Goal: Task Accomplishment & Management: Use online tool/utility

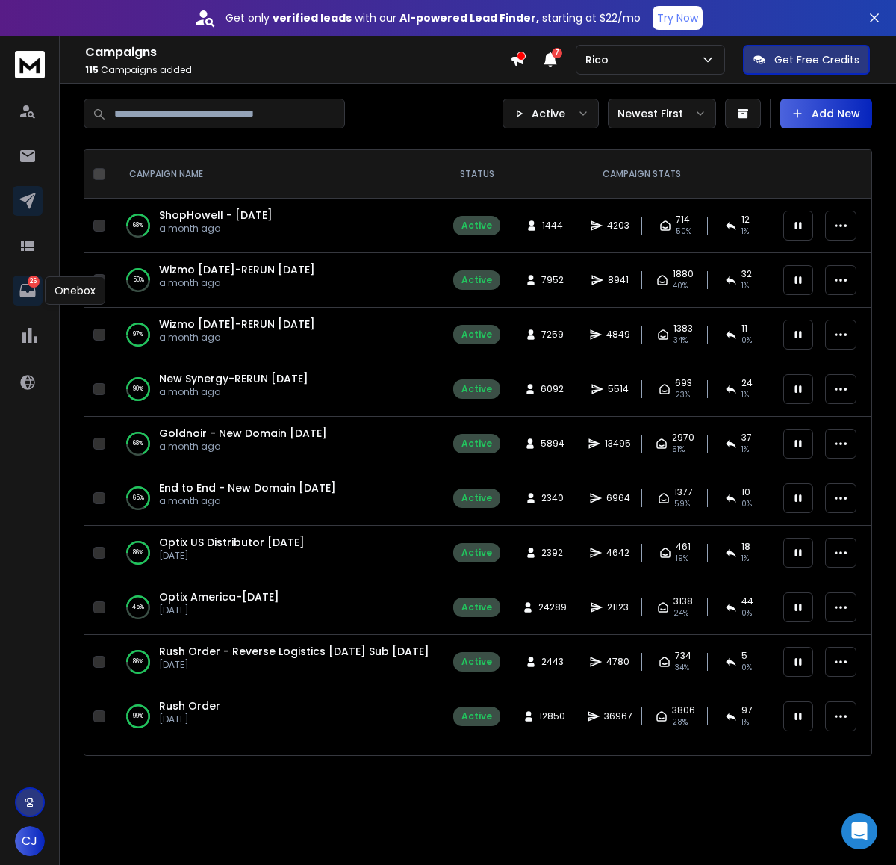
click at [30, 294] on icon at bounding box center [27, 290] width 16 height 13
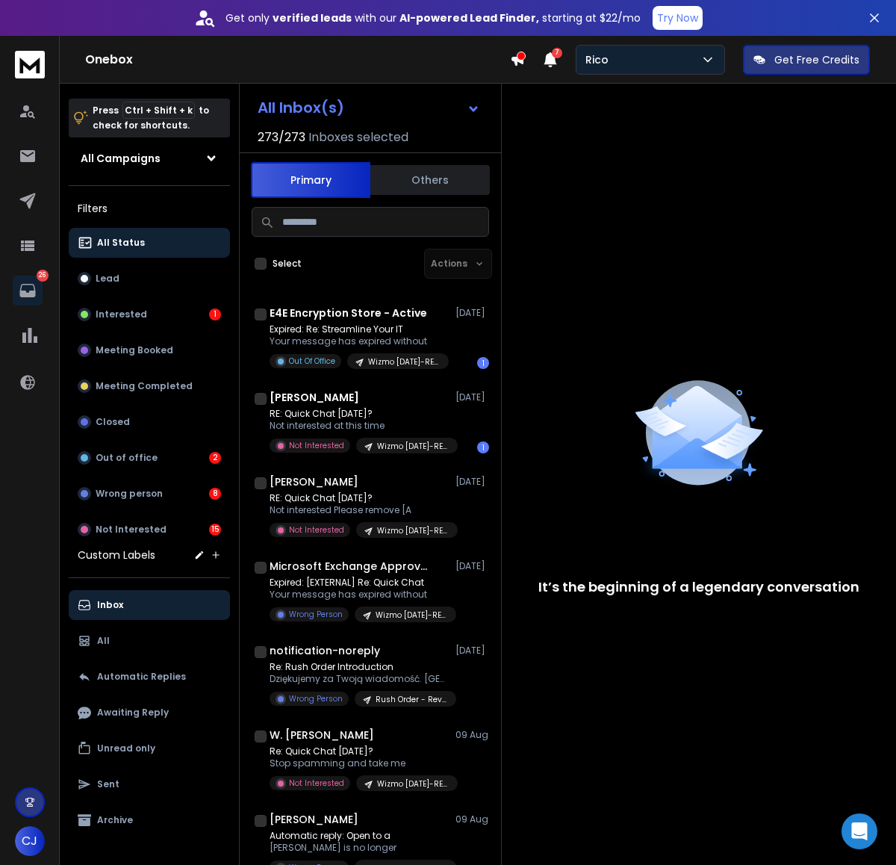
click at [650, 63] on div "Rico" at bounding box center [651, 59] width 130 height 15
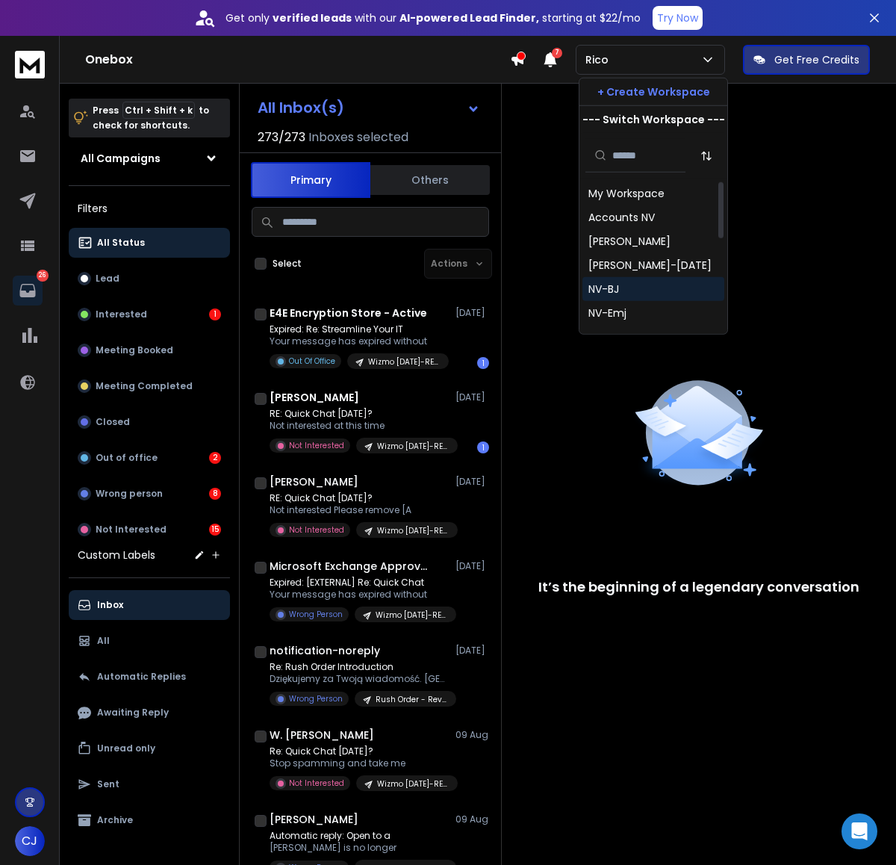
click at [646, 292] on div "NV-BJ" at bounding box center [654, 289] width 142 height 24
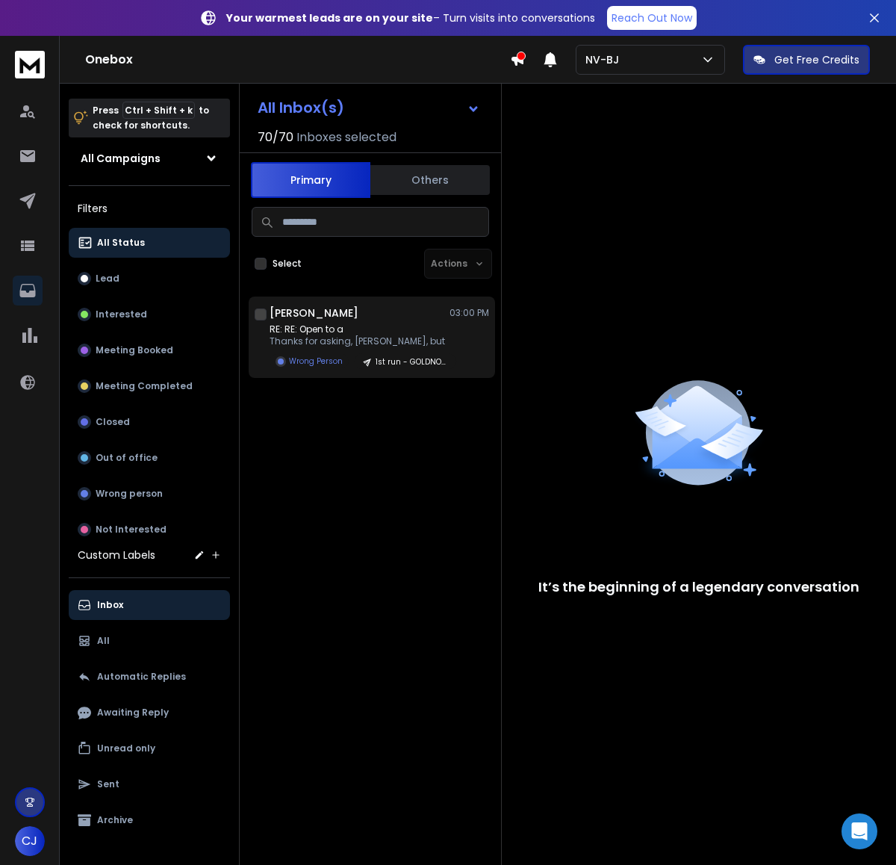
click at [342, 307] on div "[PERSON_NAME] 03:00 PM" at bounding box center [380, 313] width 220 height 15
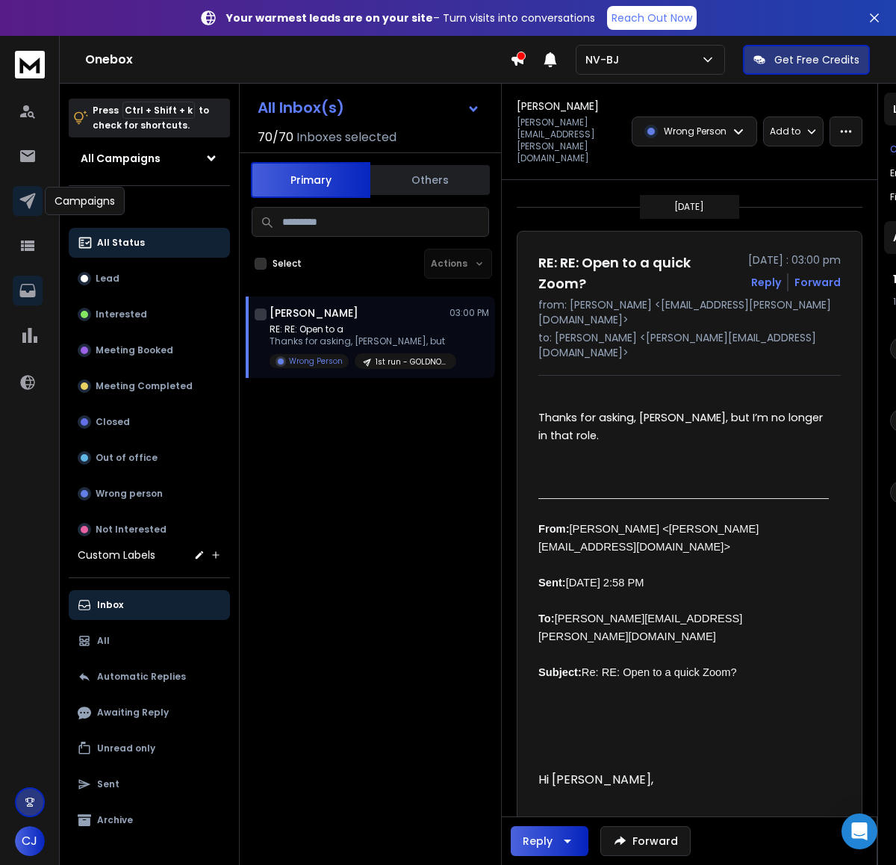
click at [26, 198] on icon at bounding box center [27, 201] width 16 height 16
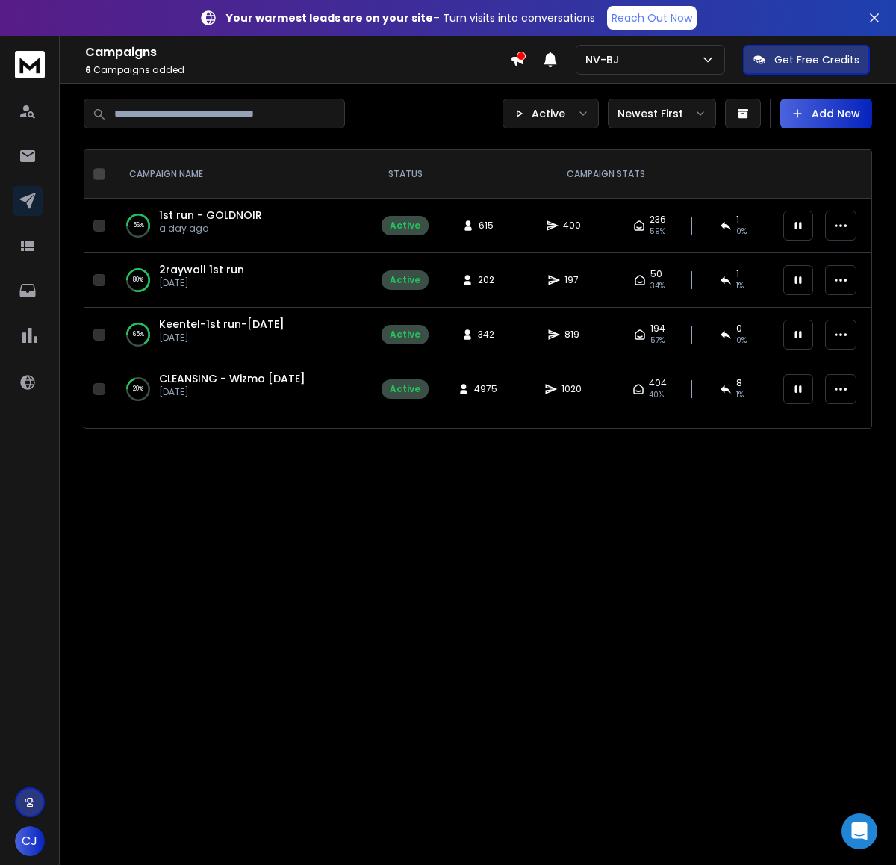
click at [681, 116] on button "Newest First" at bounding box center [662, 114] width 108 height 30
click at [678, 58] on div "NV-BJ" at bounding box center [651, 59] width 130 height 15
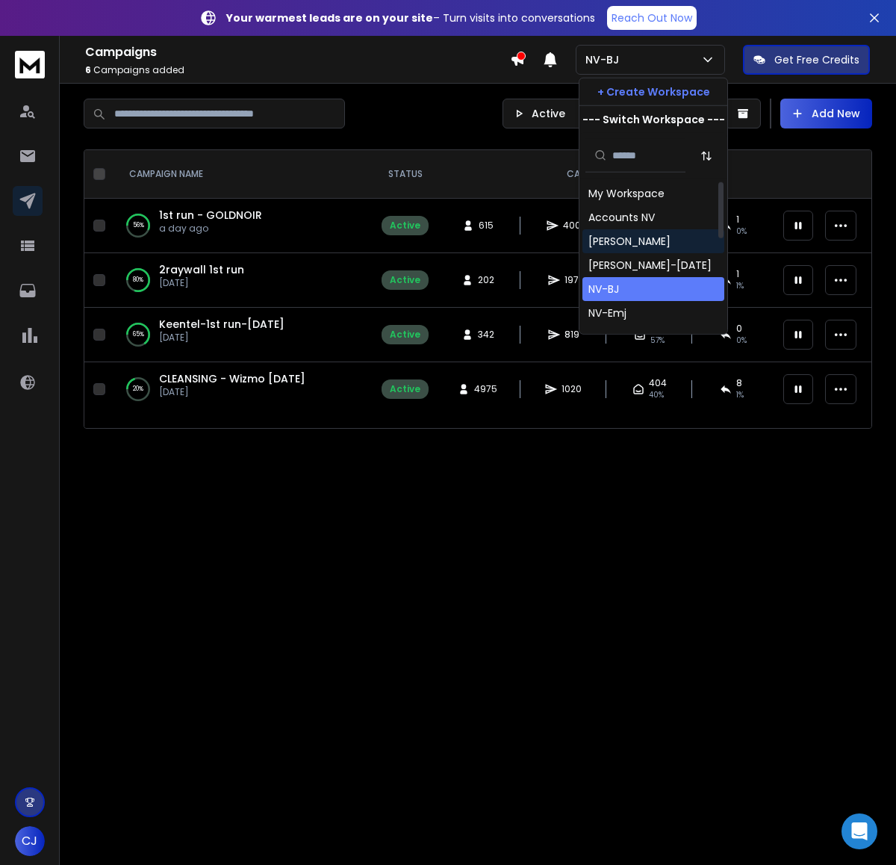
click at [614, 543] on div "Your warmest leads are on your site – Turn visits into conversations Reach Out …" at bounding box center [448, 432] width 896 height 865
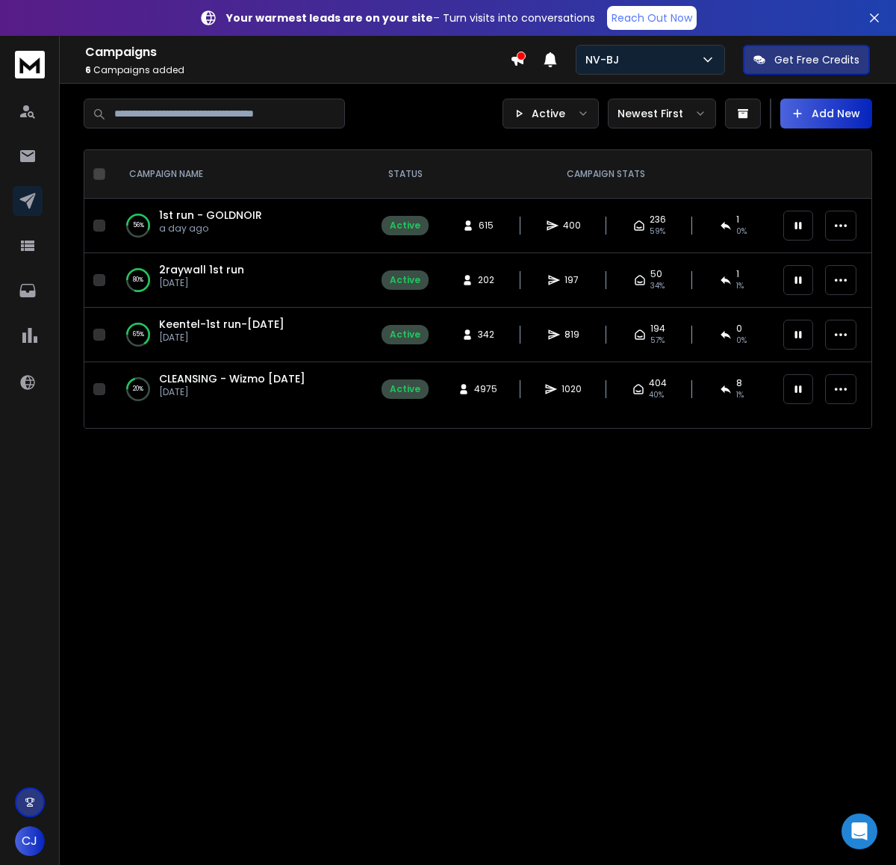
click at [673, 56] on div "NV-BJ" at bounding box center [651, 59] width 130 height 15
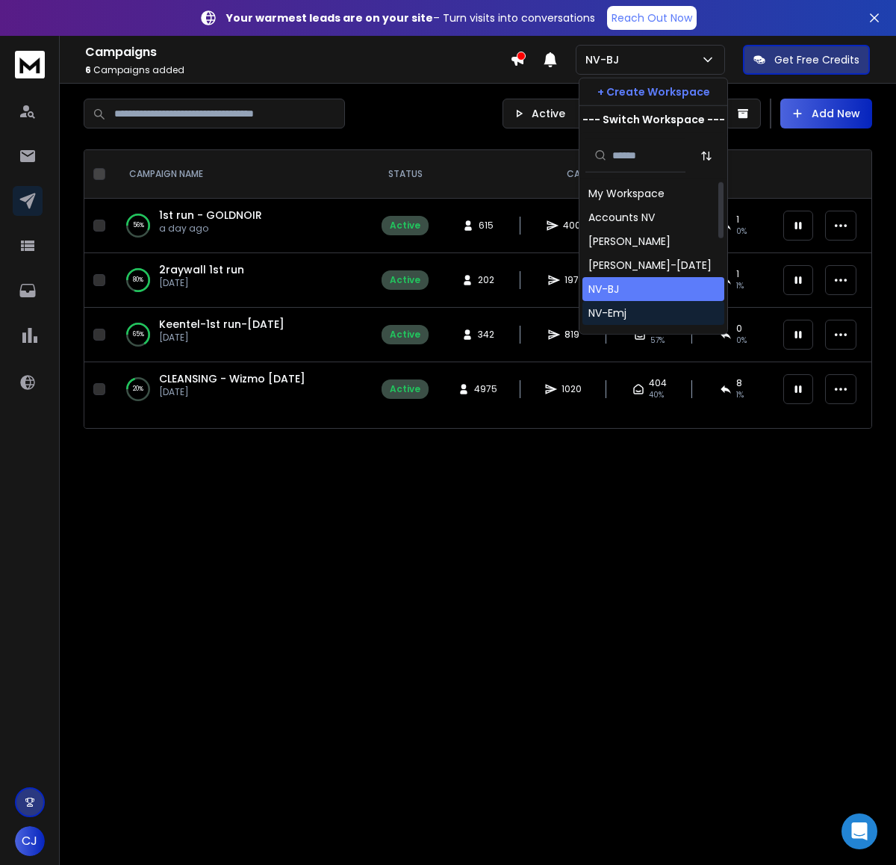
click at [624, 311] on div "NV-Emj" at bounding box center [608, 313] width 38 height 15
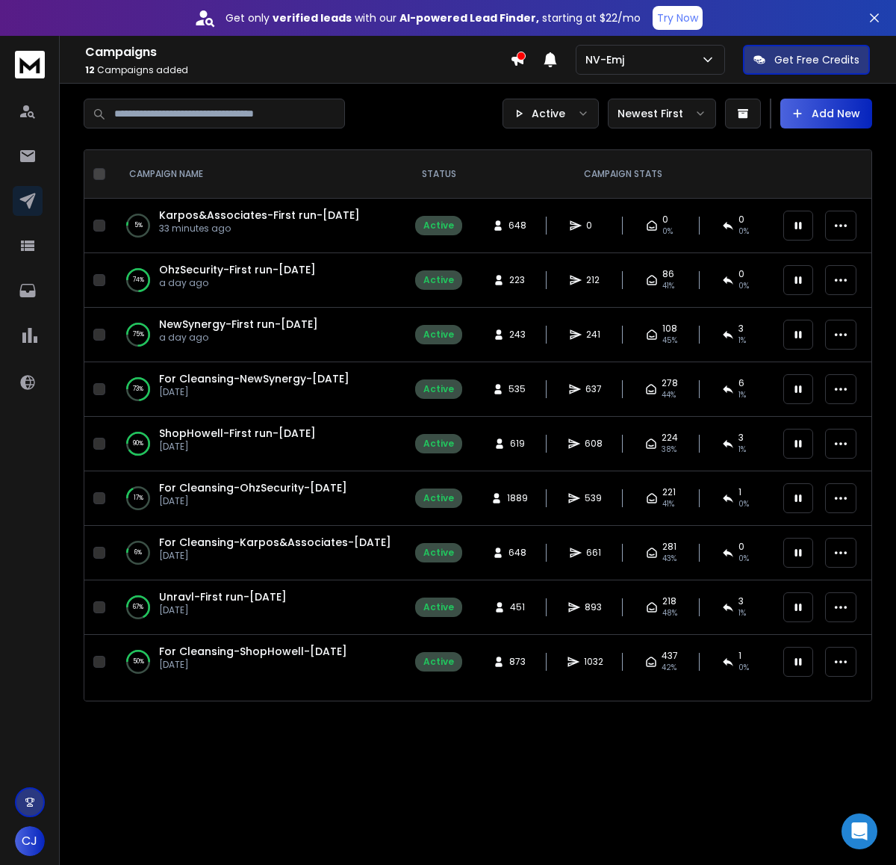
click at [304, 230] on p "33 minutes ago" at bounding box center [259, 229] width 201 height 12
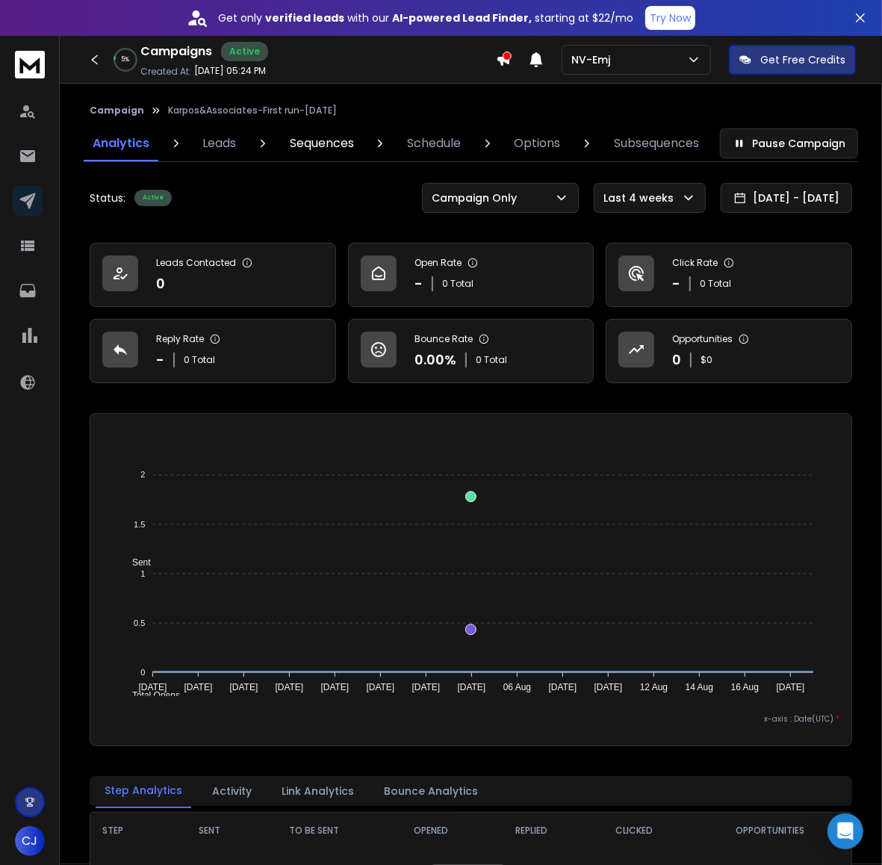
click at [351, 139] on p "Sequences" at bounding box center [322, 143] width 64 height 18
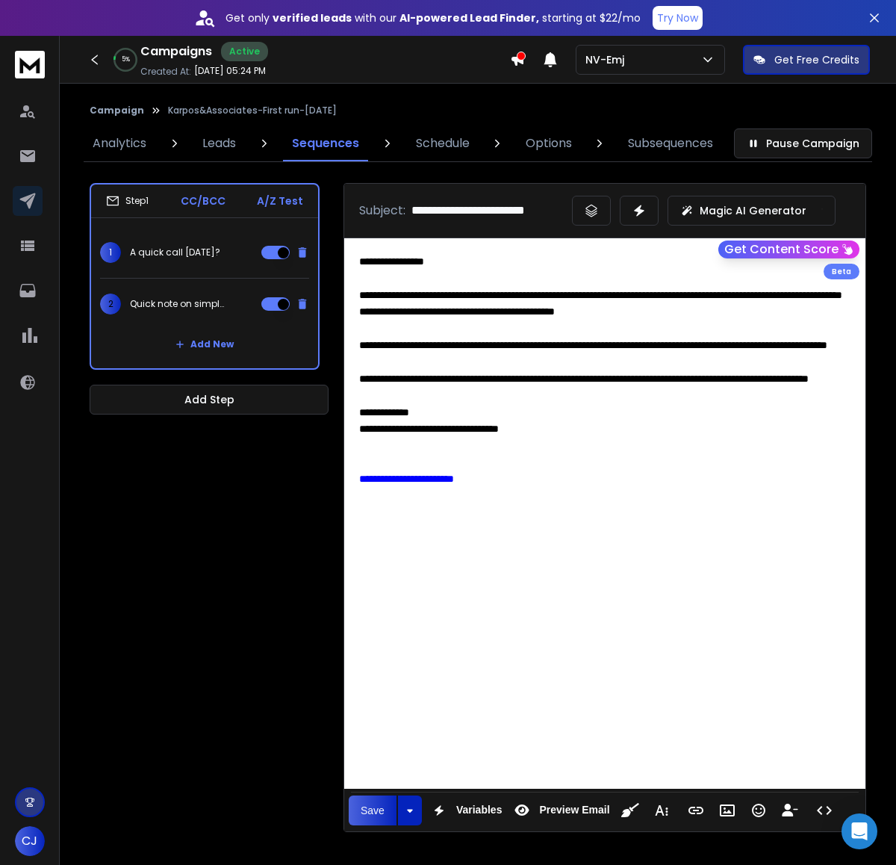
click at [196, 297] on div "2 Quick note on simplifying your finances" at bounding box center [162, 304] width 125 height 21
type input "**********"
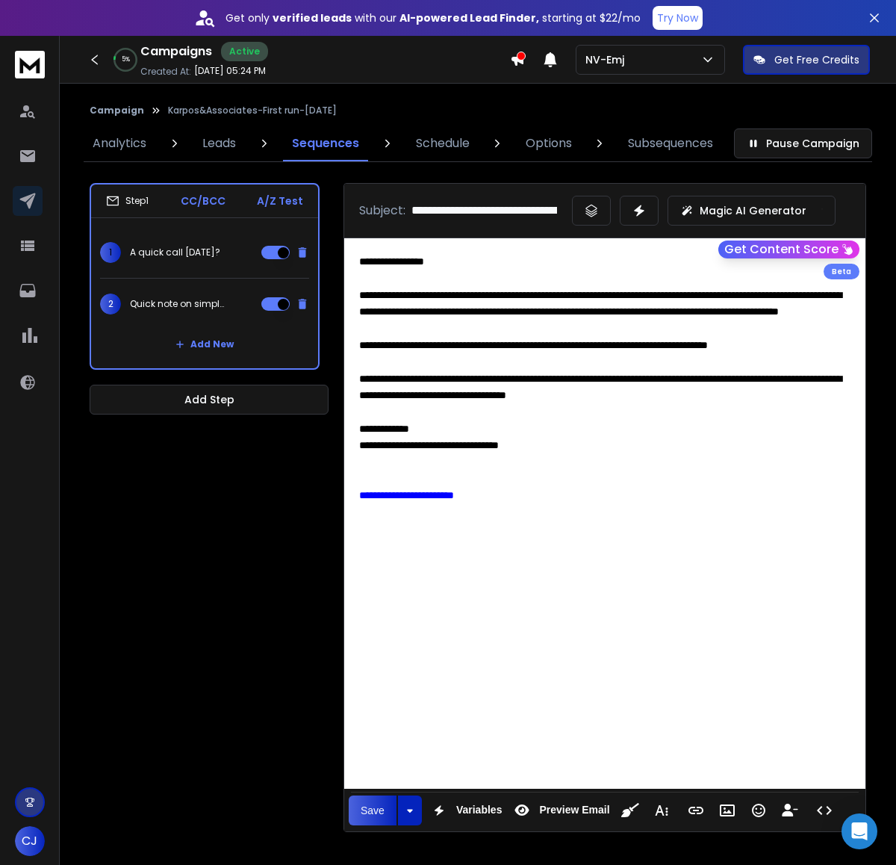
click at [211, 576] on div "Step 1 CC/BCC A/Z Test 1 A quick call next Monday? 2 Quick note on simplifying …" at bounding box center [209, 507] width 239 height 649
click at [31, 203] on icon at bounding box center [27, 201] width 16 height 16
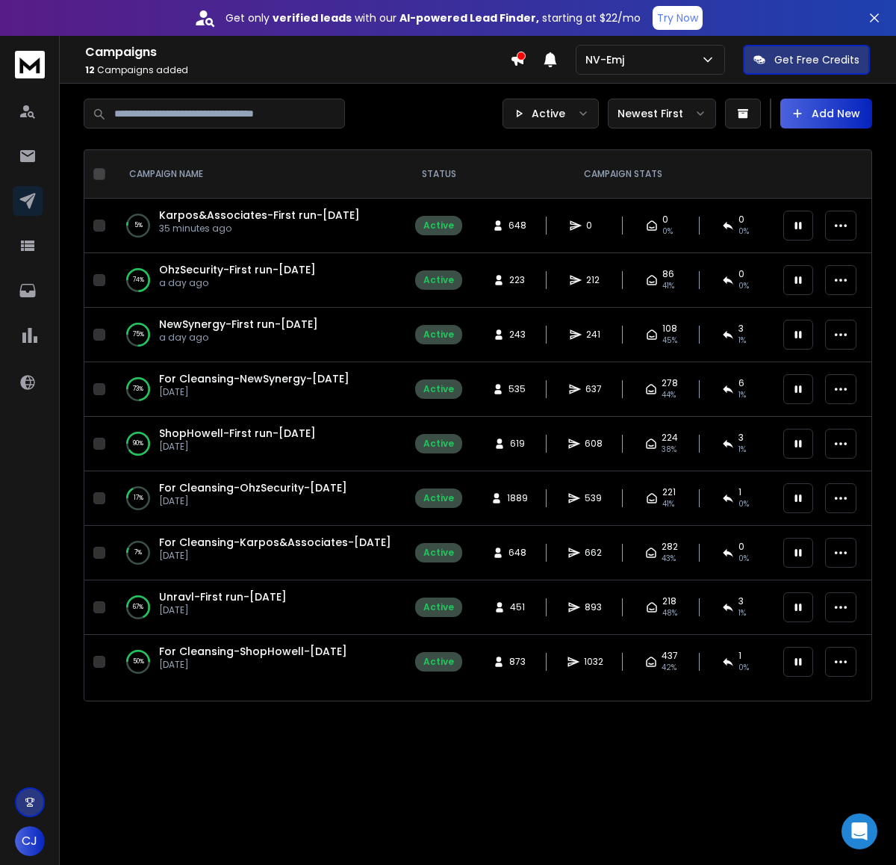
click at [427, 116] on div at bounding box center [281, 114] width 394 height 30
click at [665, 122] on button "Newest First" at bounding box center [662, 114] width 108 height 30
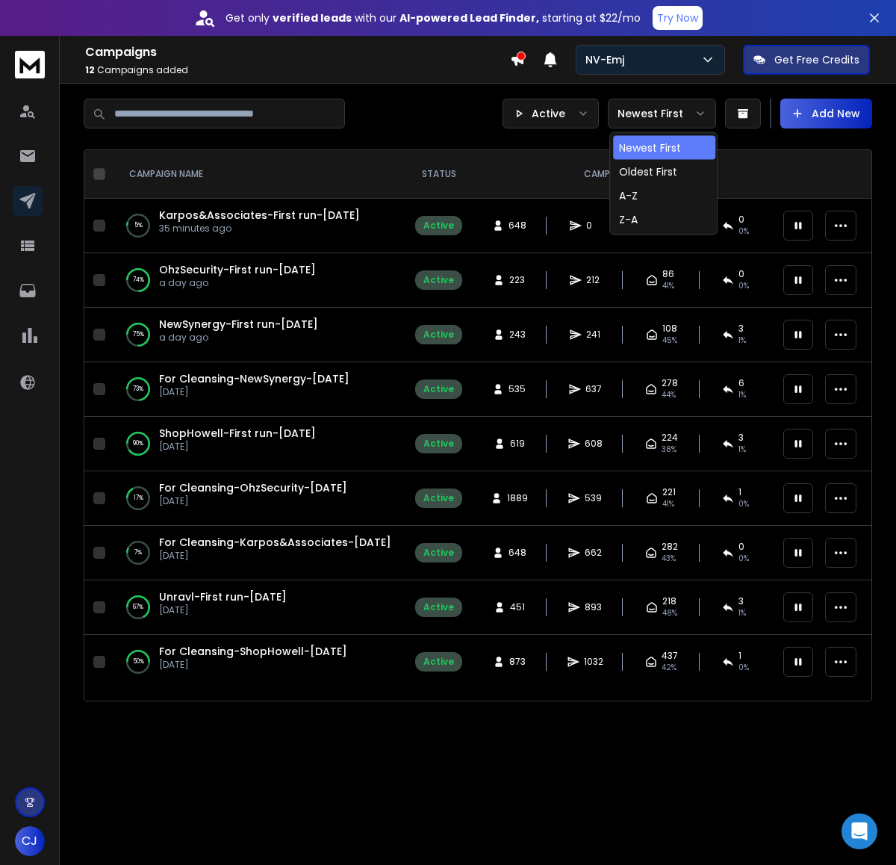
click at [654, 64] on div "NV-Emj" at bounding box center [651, 59] width 130 height 15
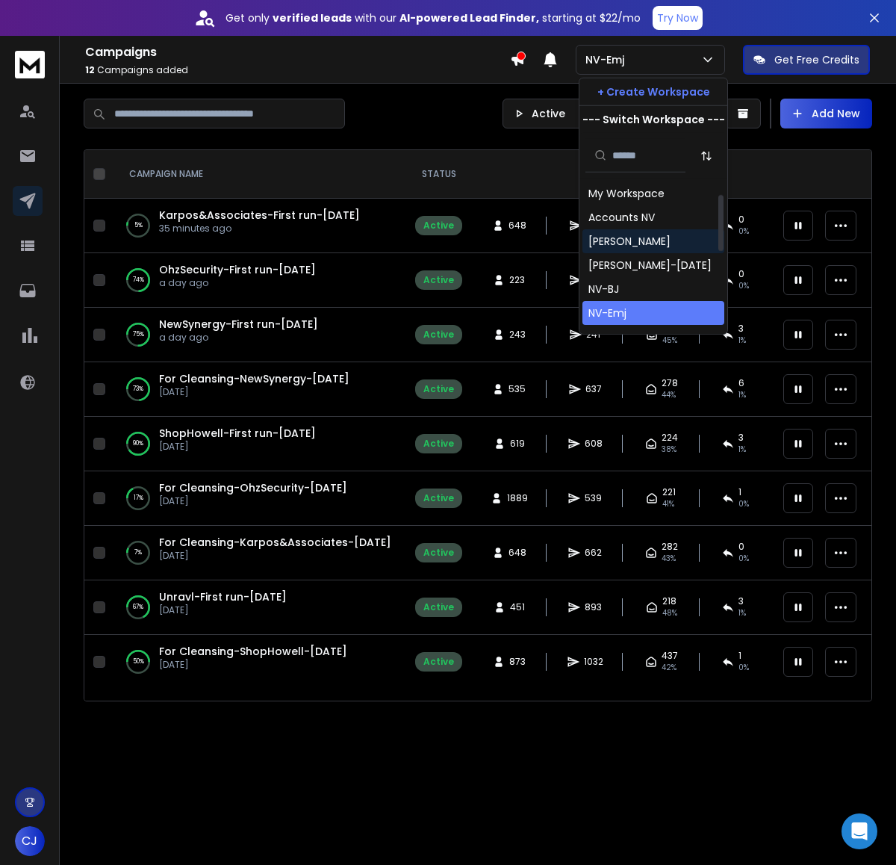
scroll to position [93, 0]
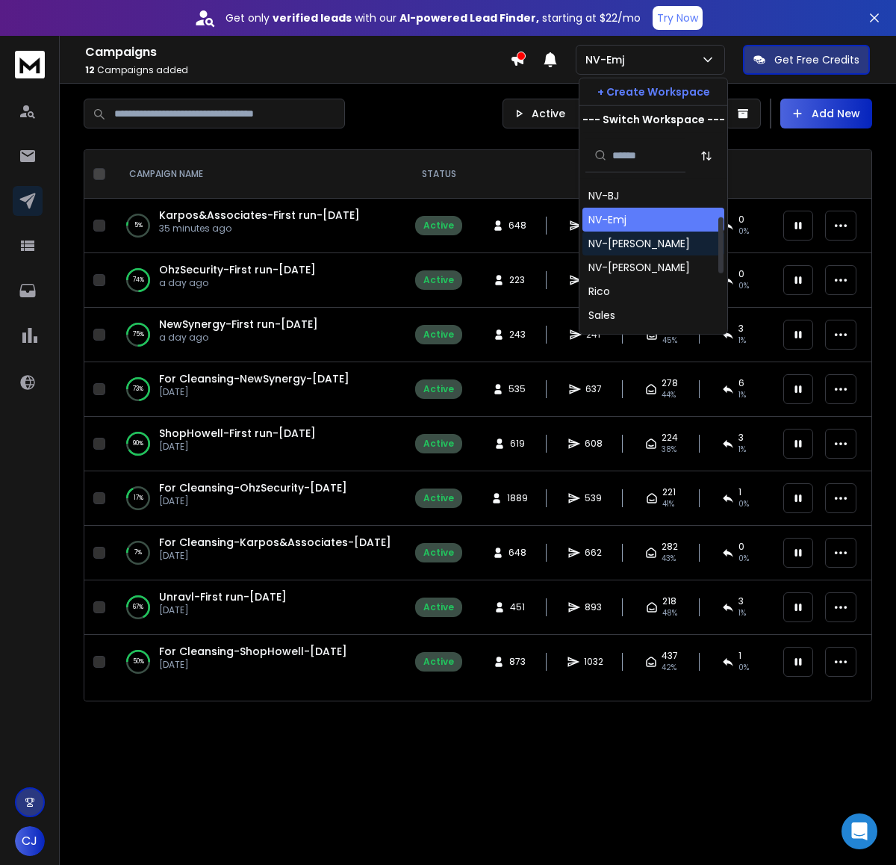
click at [624, 244] on div "NV-Matt" at bounding box center [640, 243] width 102 height 15
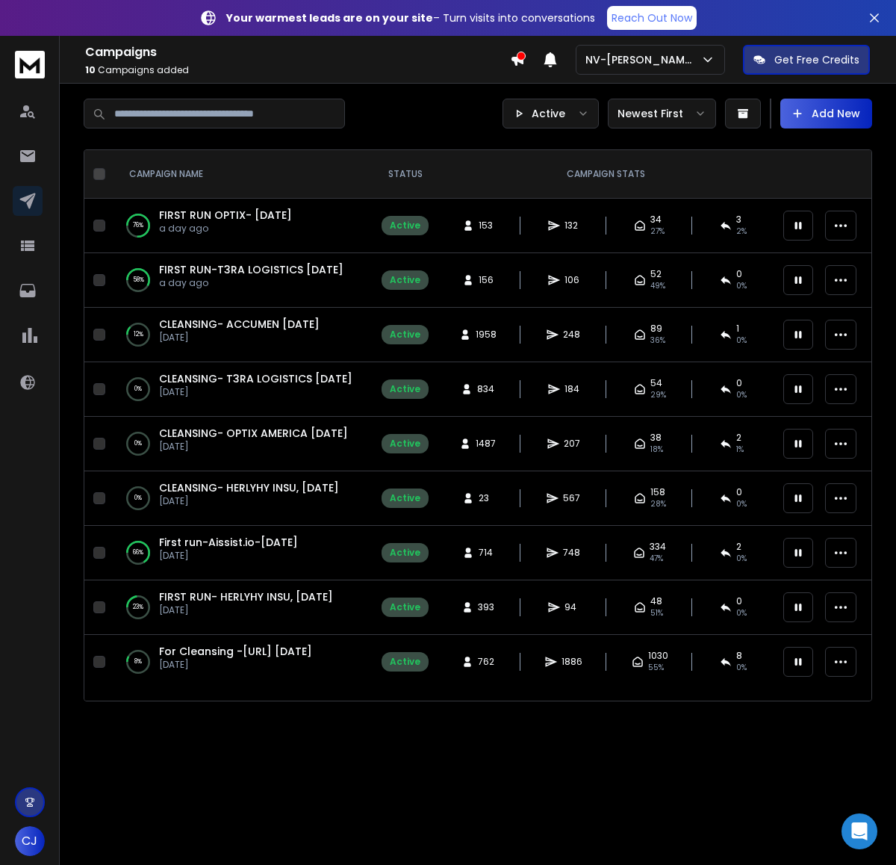
click at [644, 117] on button "Newest First" at bounding box center [662, 114] width 108 height 30
click at [651, 60] on div "NV-[PERSON_NAME]" at bounding box center [651, 59] width 130 height 15
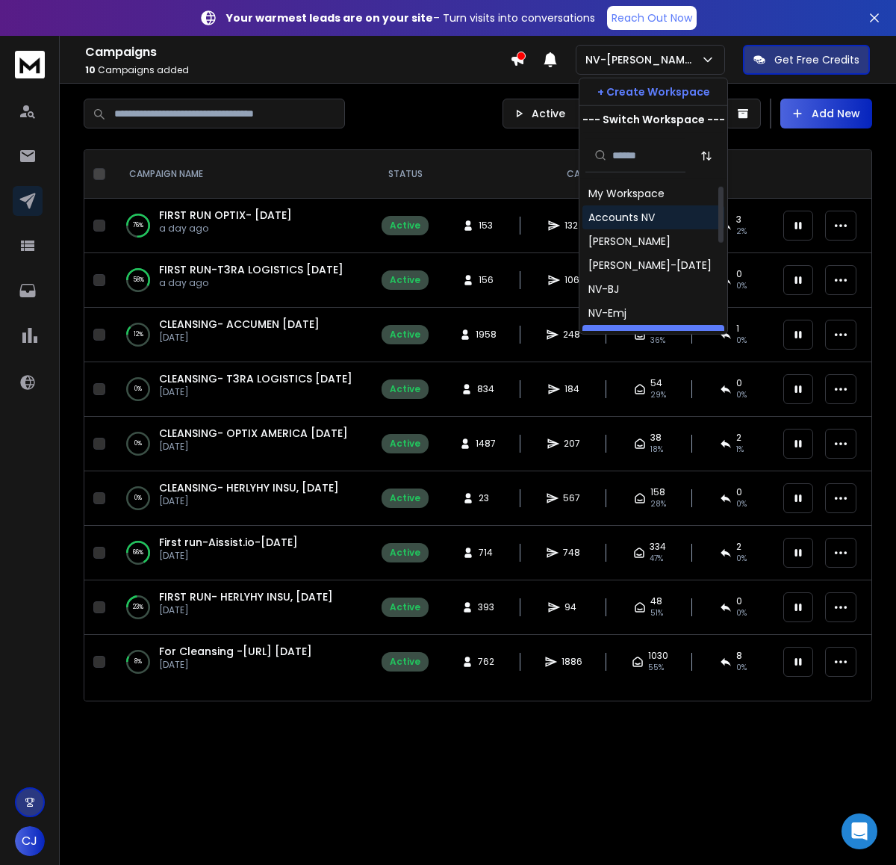
scroll to position [93, 0]
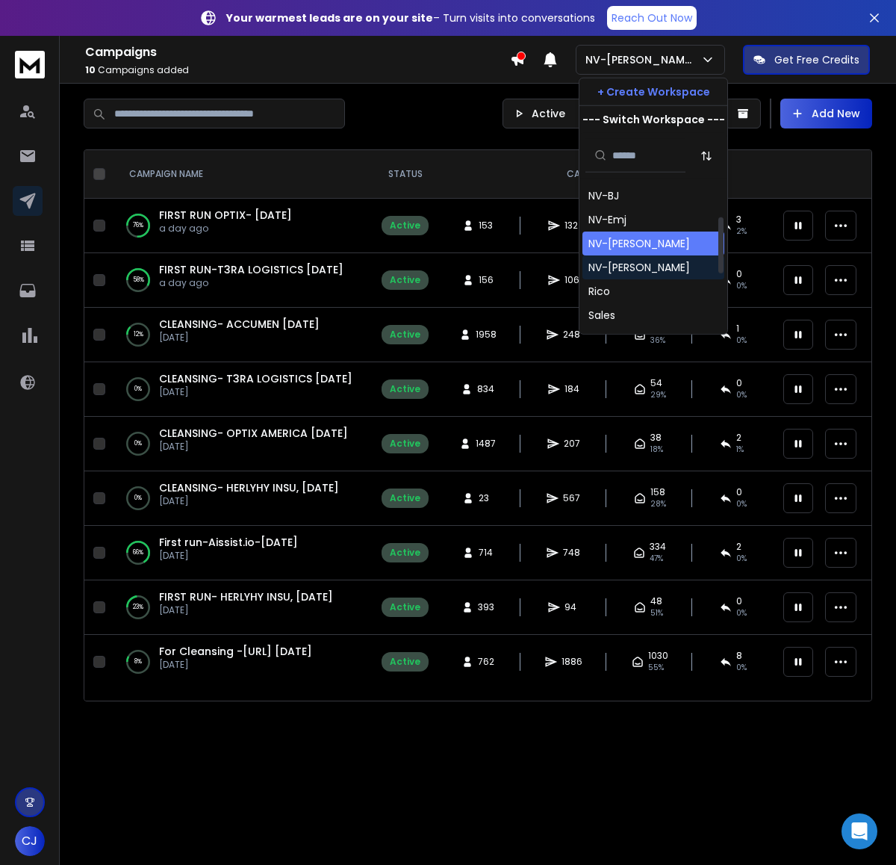
click at [652, 264] on div "NV-[PERSON_NAME]" at bounding box center [654, 267] width 142 height 24
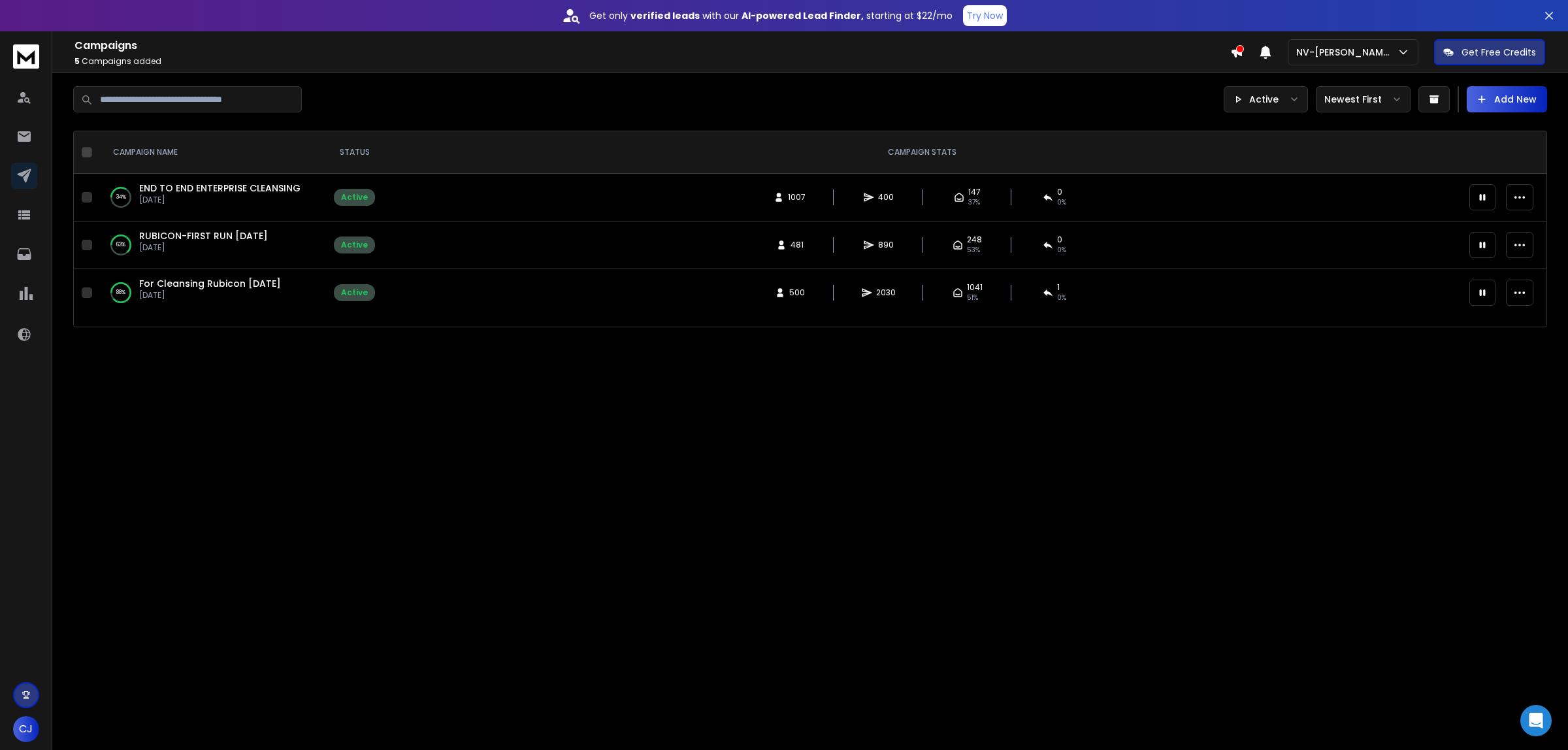
click at [642, 388] on div "Get only verified leads with our AI-powered Lead Finder, starting at $22/mo Try…" at bounding box center [784, 375] width 1568 height 750
click at [582, 390] on div "Get only verified leads with our AI-powered Lead Finder, starting at $22/mo Try…" at bounding box center [784, 375] width 1568 height 750
click at [784, 63] on button "NV-[PERSON_NAME]" at bounding box center [1352, 52] width 130 height 26
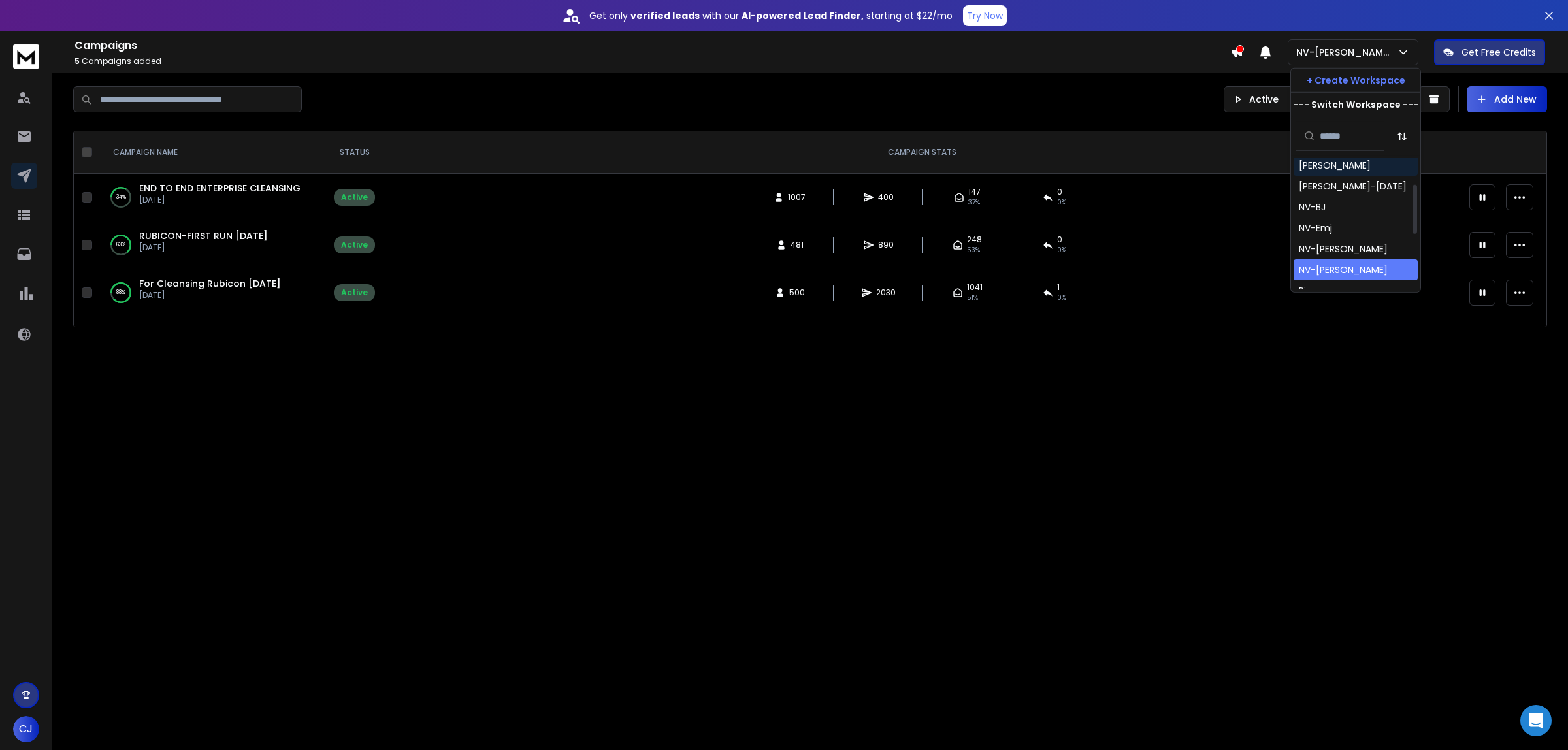
scroll to position [81, 0]
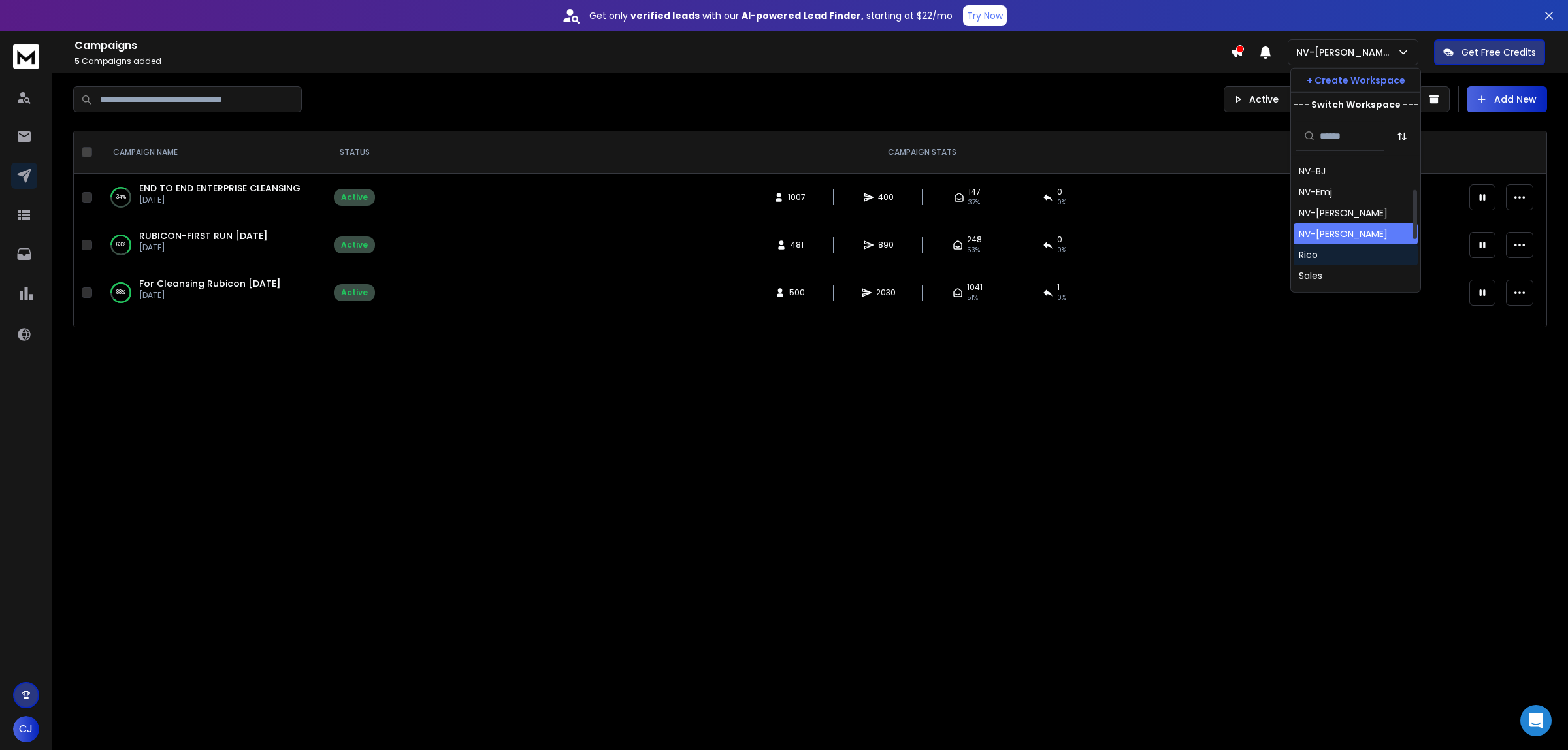
click at [784, 254] on div "Rico" at bounding box center [1355, 254] width 124 height 21
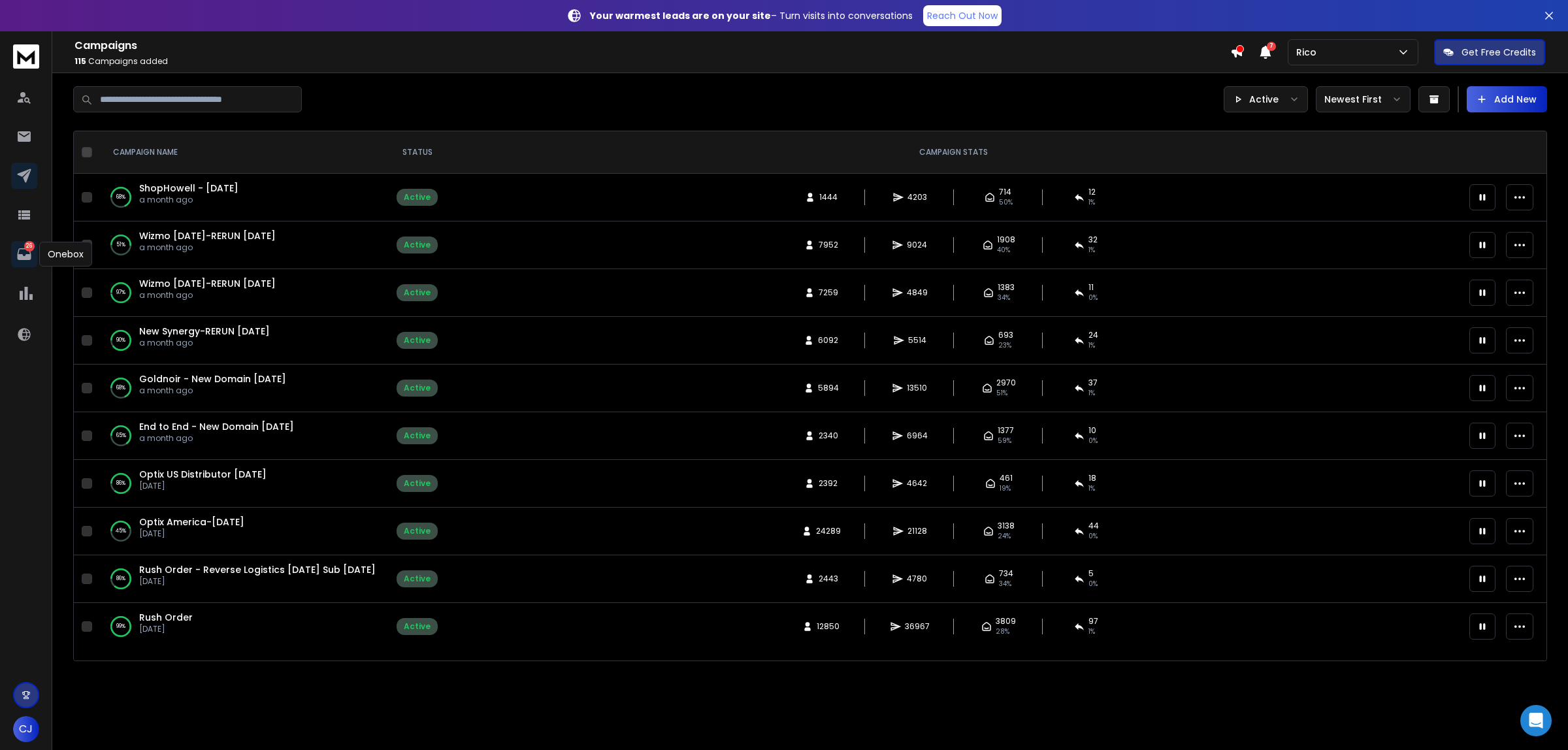
click at [14, 257] on link "26" at bounding box center [24, 254] width 26 height 26
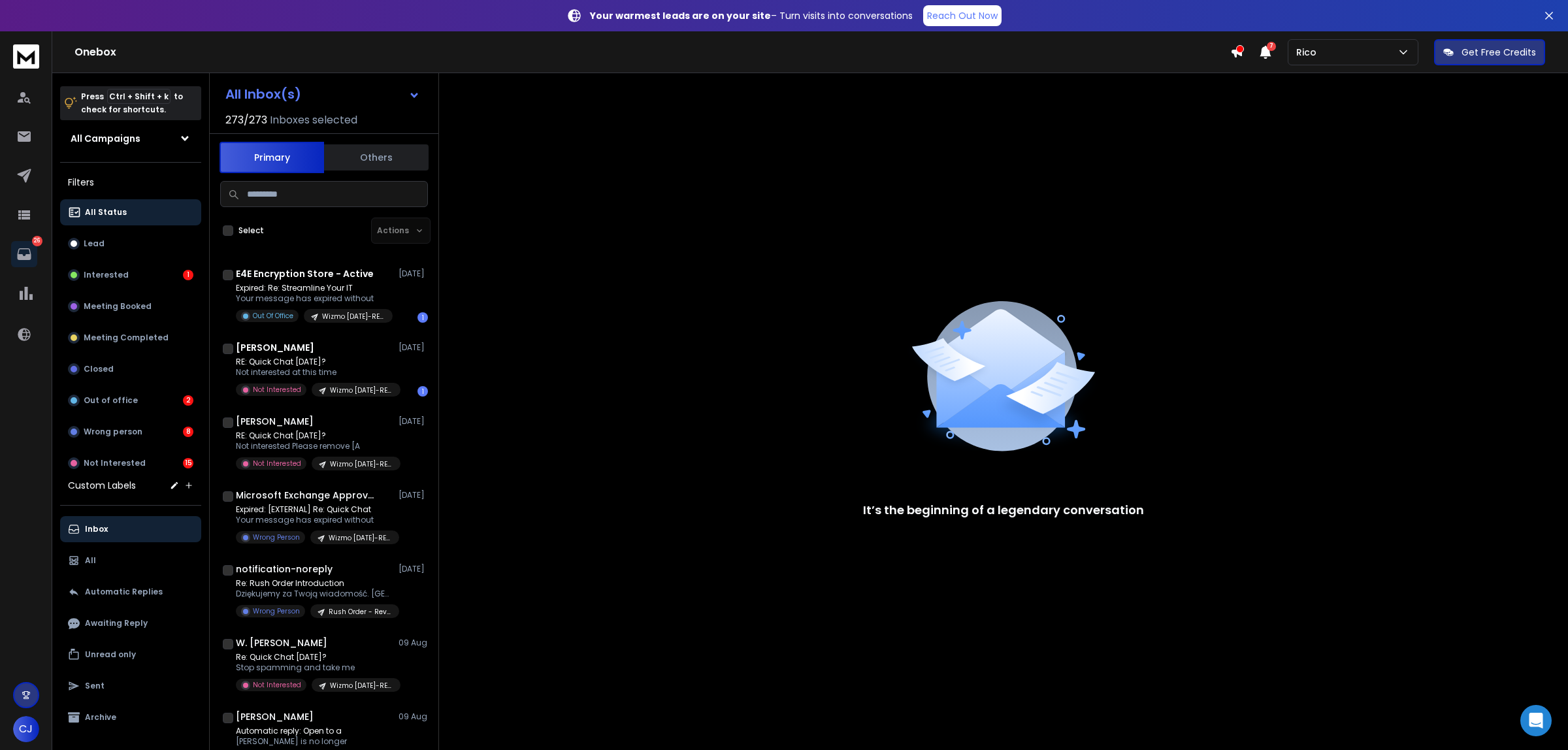
click at [637, 278] on div "It’s the beginning of a legendary conversation" at bounding box center [1003, 392] width 1129 height 637
